Goal: Information Seeking & Learning: Check status

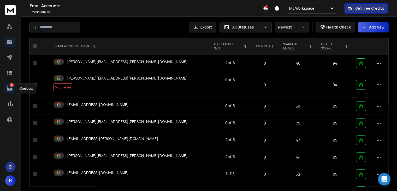
click at [10, 87] on p "31" at bounding box center [12, 85] width 4 height 4
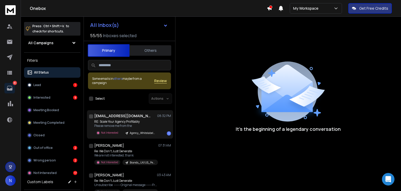
click at [114, 120] on p "RE: Scale Your Agency Profitably" at bounding box center [125, 121] width 63 height 4
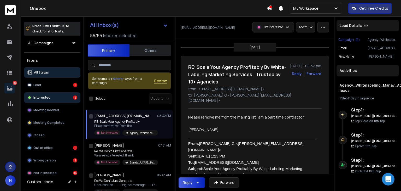
click at [57, 95] on button "Interested 9" at bounding box center [52, 97] width 56 height 10
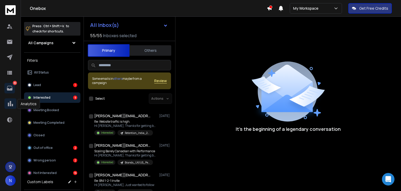
click at [10, 99] on link at bounding box center [10, 103] width 12 height 12
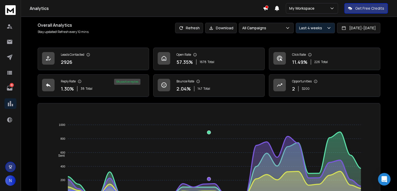
click at [304, 32] on button "Last 4 weeks" at bounding box center [315, 28] width 39 height 10
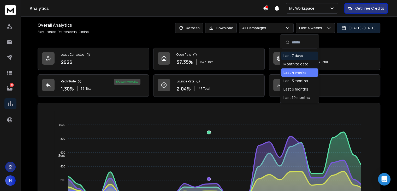
click at [343, 28] on button "[DATE] - [DATE]" at bounding box center [358, 28] width 43 height 10
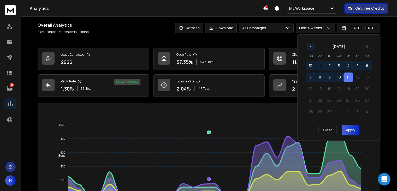
click at [309, 47] on icon "Go to previous month" at bounding box center [311, 46] width 4 height 4
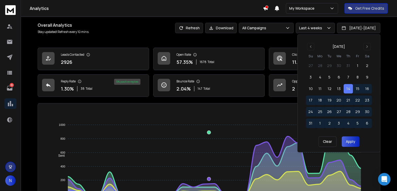
click at [321, 114] on button "25" at bounding box center [320, 111] width 9 height 9
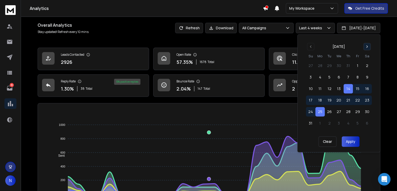
click at [368, 44] on button "Go to next month" at bounding box center [367, 46] width 7 height 7
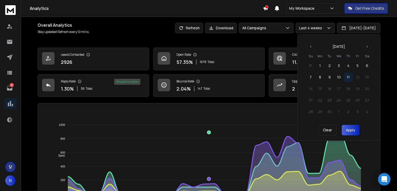
click at [346, 78] on button "11" at bounding box center [348, 76] width 9 height 9
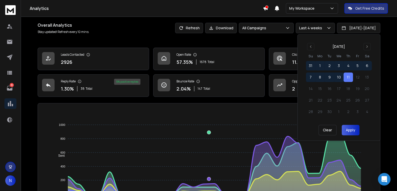
click at [348, 129] on button "Apply" at bounding box center [351, 130] width 18 height 10
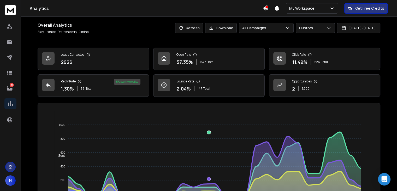
click at [271, 36] on div "Overall Analytics Stay updated! Refresh every 10 mins. Refresh Download All Cam…" at bounding box center [209, 29] width 343 height 15
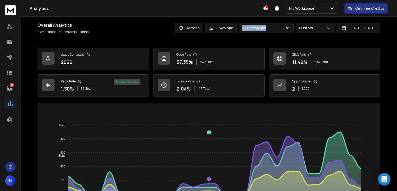
click at [271, 36] on div "Overall Analytics Stay updated! Refresh every 10 mins. Refresh Download All Cam…" at bounding box center [209, 29] width 343 height 15
click at [311, 53] on icon at bounding box center [310, 55] width 4 height 4
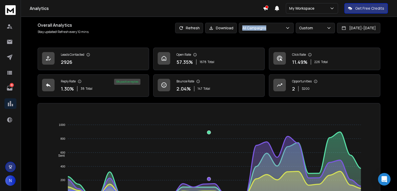
click at [311, 53] on icon at bounding box center [310, 55] width 4 height 4
click at [272, 101] on div "Leads Contacted 2926 Open Rate 57.35 % 1678 Total Click Rate 11.49 % 226 Total …" at bounding box center [209, 134] width 343 height 172
